Goal: Find specific page/section: Find specific page/section

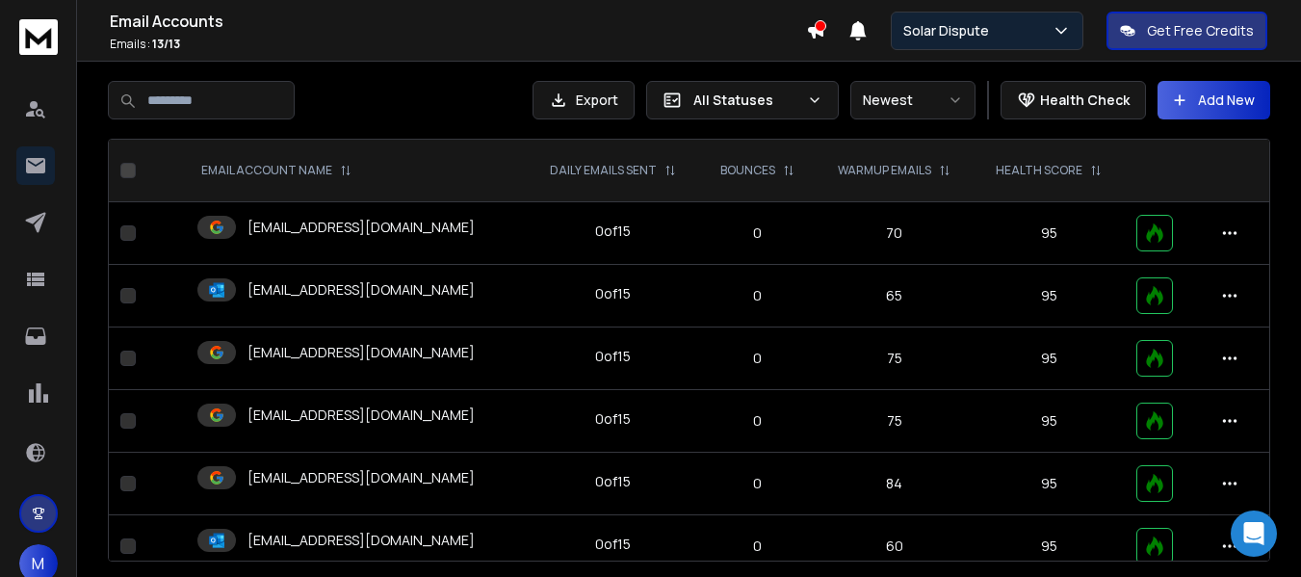
click at [1012, 37] on div "Solar Dispute" at bounding box center [988, 30] width 168 height 19
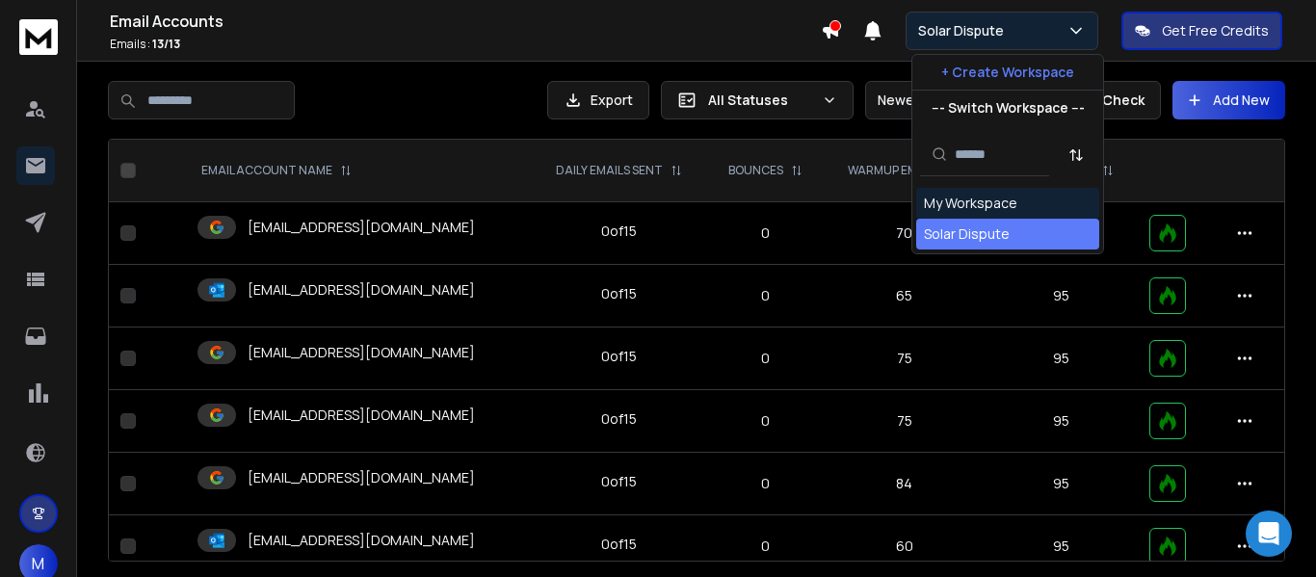
click at [1011, 30] on p "Solar Dispute" at bounding box center [964, 30] width 93 height 19
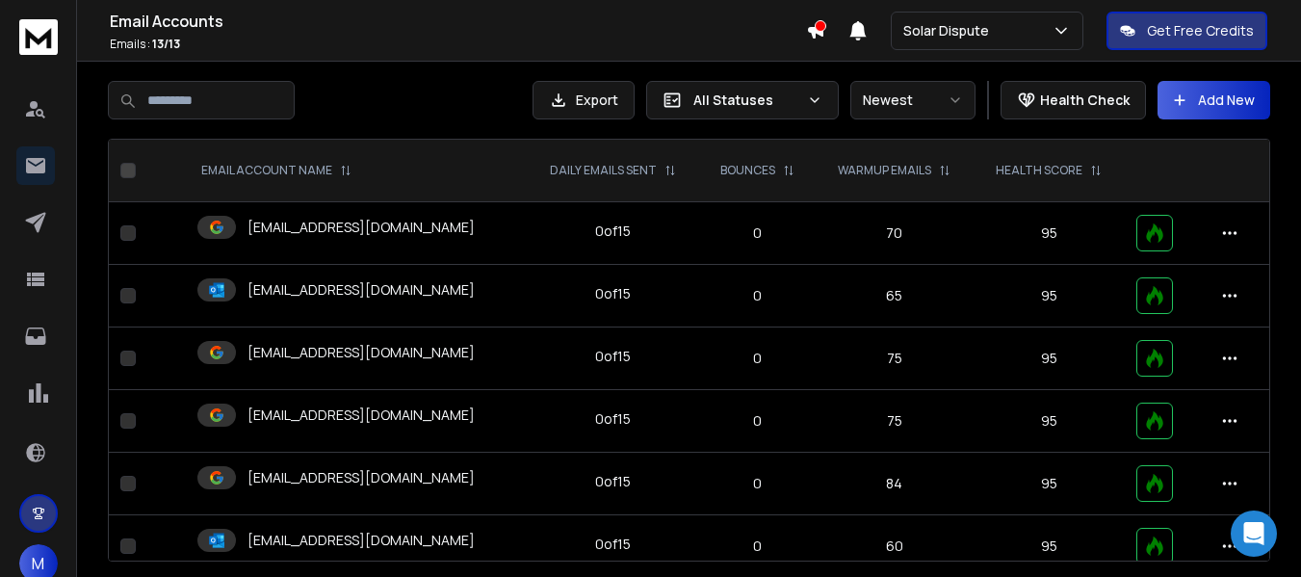
click at [298, 228] on p "[EMAIL_ADDRESS][DOMAIN_NAME]" at bounding box center [361, 227] width 227 height 19
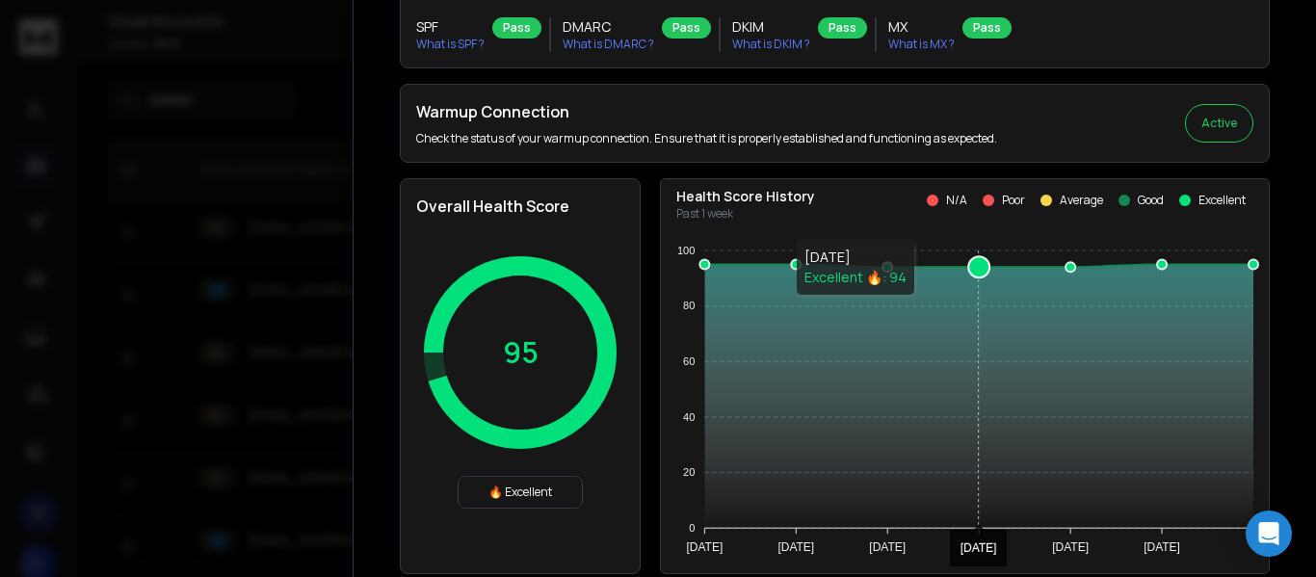
scroll to position [482, 0]
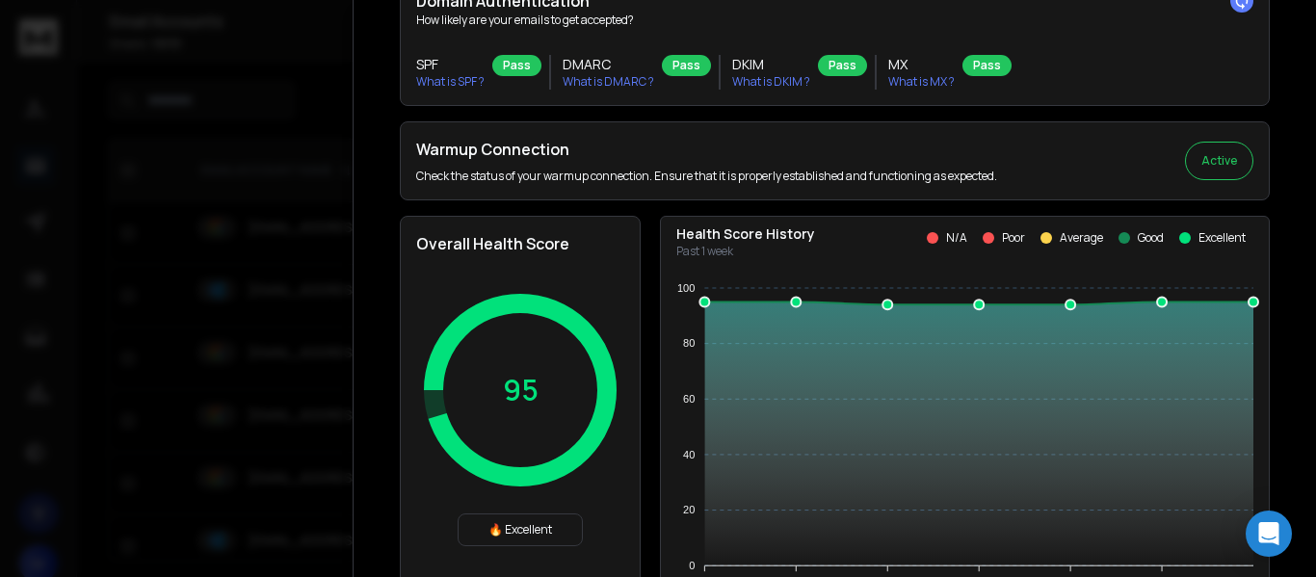
click at [380, 131] on div "[EMAIL_ADDRESS][DOMAIN_NAME] Overview Campaign Stats Warmup Settings Mailbox Se…" at bounding box center [835, 308] width 916 height 1535
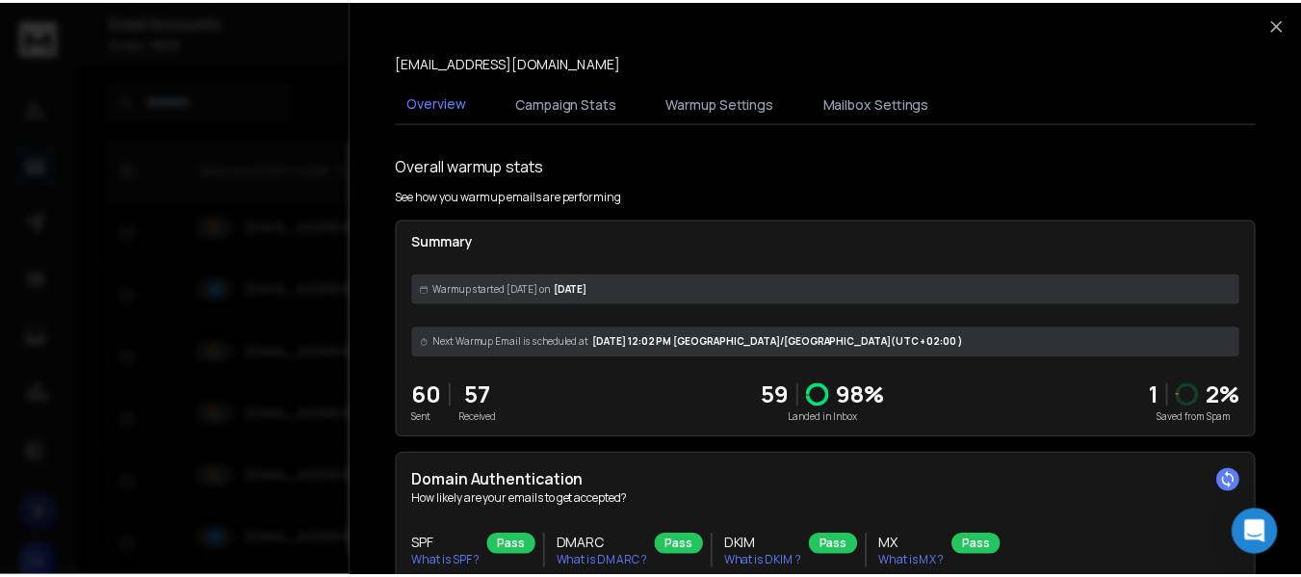
scroll to position [0, 0]
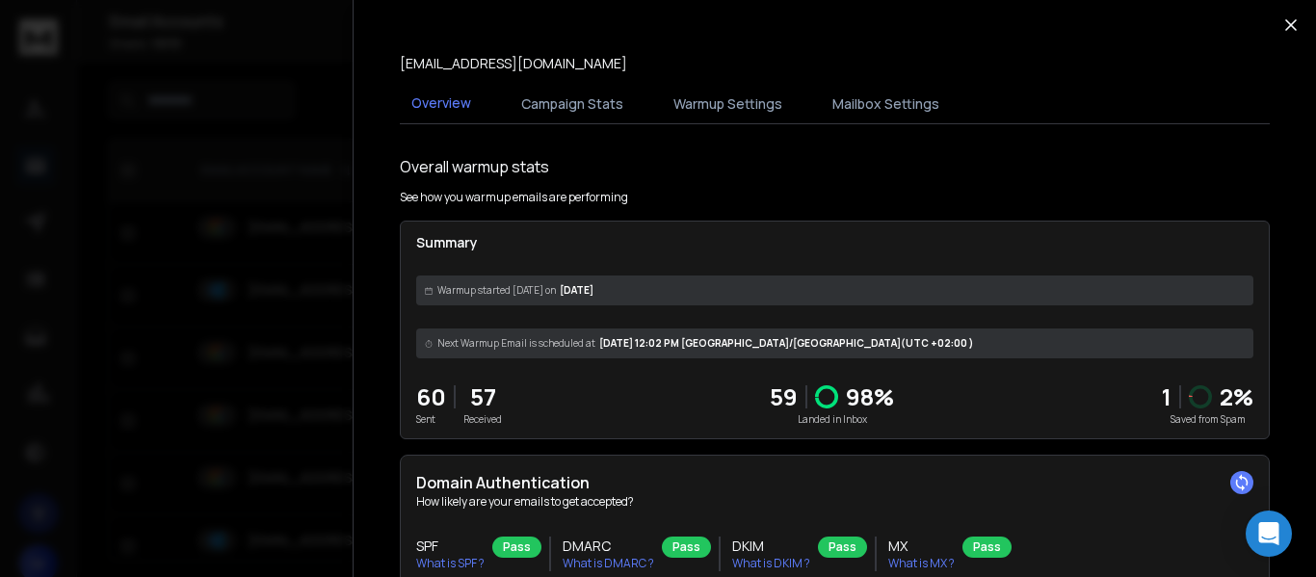
click at [1286, 25] on icon "button" at bounding box center [1291, 25] width 10 height 10
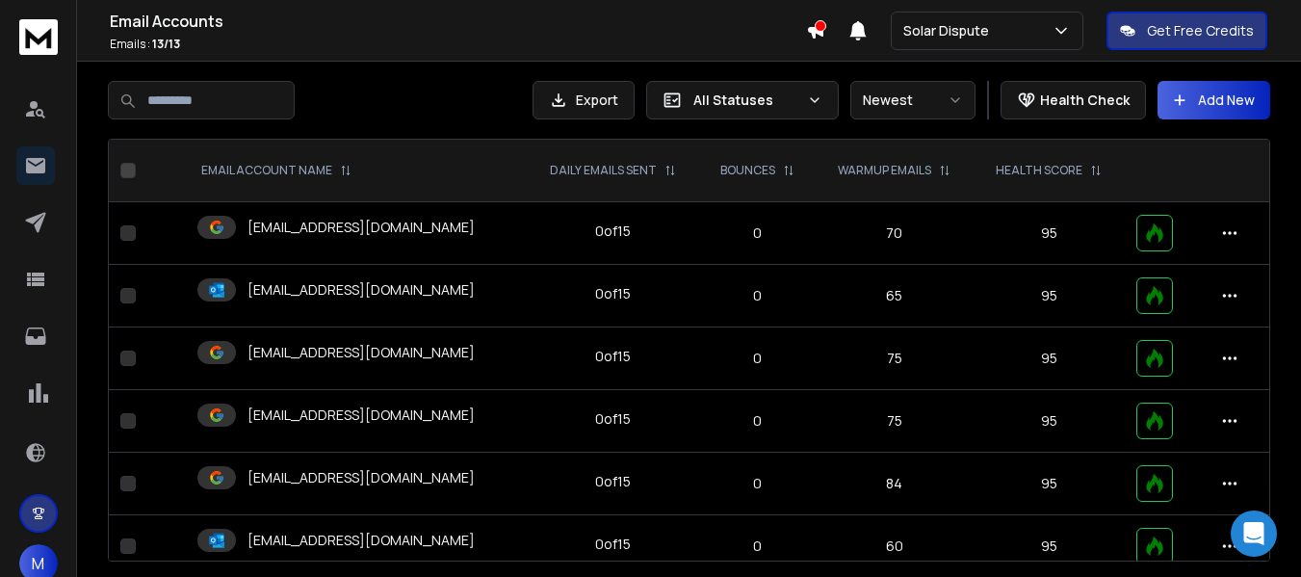
click at [455, 83] on div at bounding box center [314, 100] width 413 height 39
click at [37, 110] on icon at bounding box center [35, 114] width 19 height 10
